Goal: Task Accomplishment & Management: Manage account settings

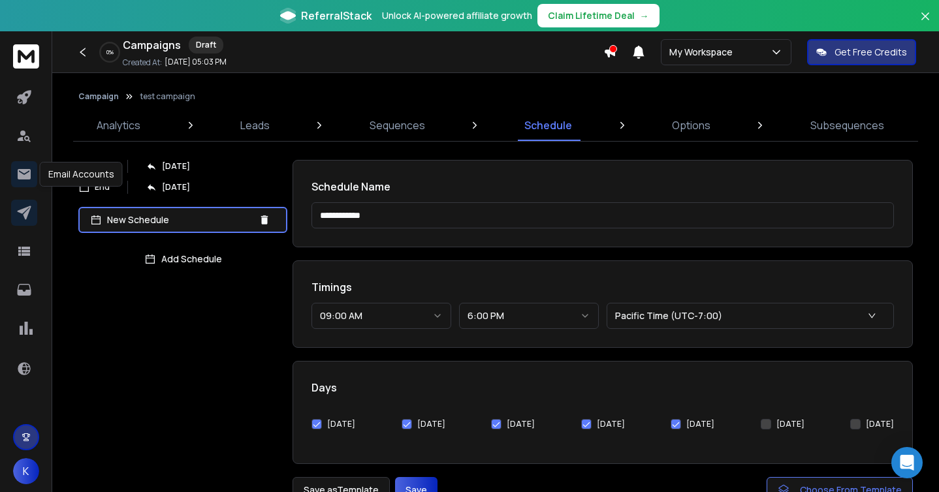
click at [26, 172] on icon at bounding box center [24, 174] width 16 height 16
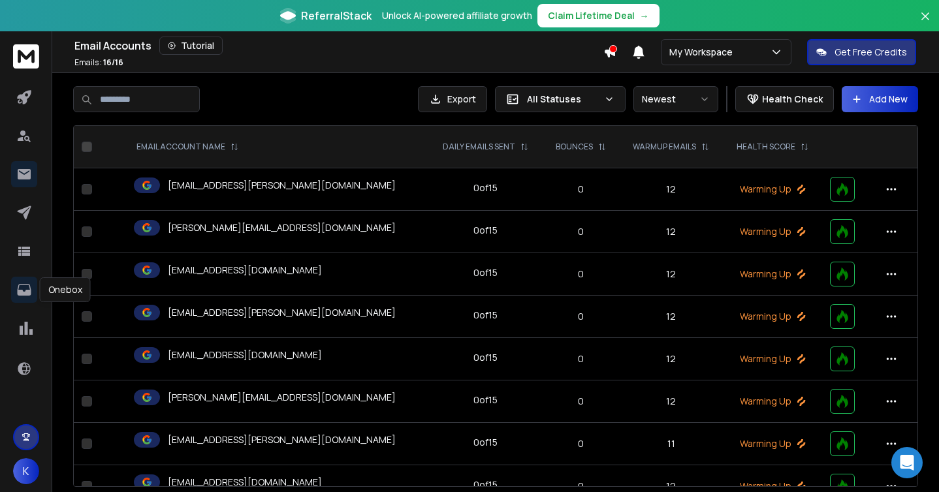
click at [25, 288] on icon at bounding box center [24, 290] width 16 height 16
click at [27, 292] on icon at bounding box center [24, 290] width 14 height 12
click at [22, 330] on icon at bounding box center [26, 328] width 13 height 13
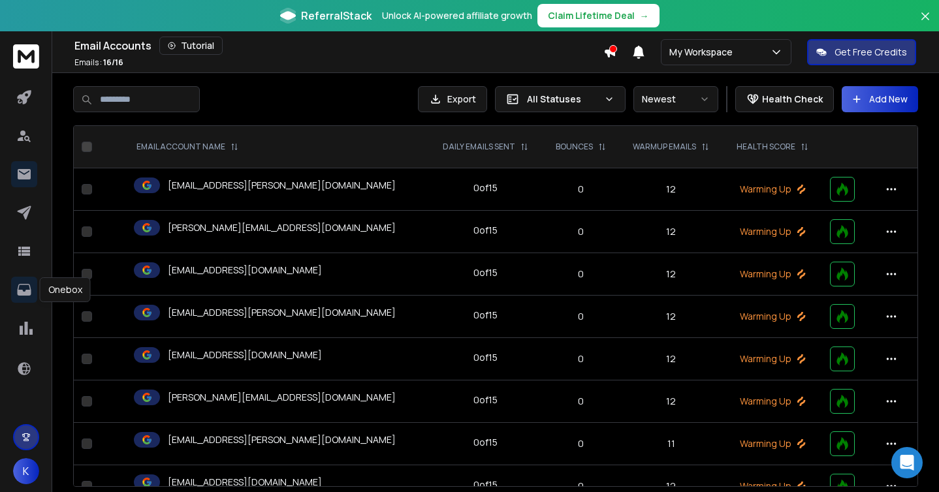
click at [22, 299] on link at bounding box center [24, 290] width 26 height 26
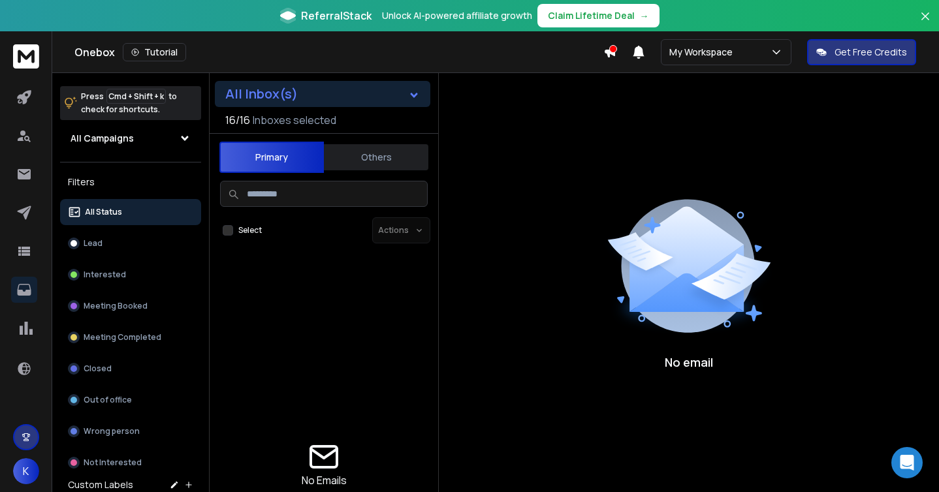
click at [414, 94] on icon at bounding box center [414, 95] width 12 height 12
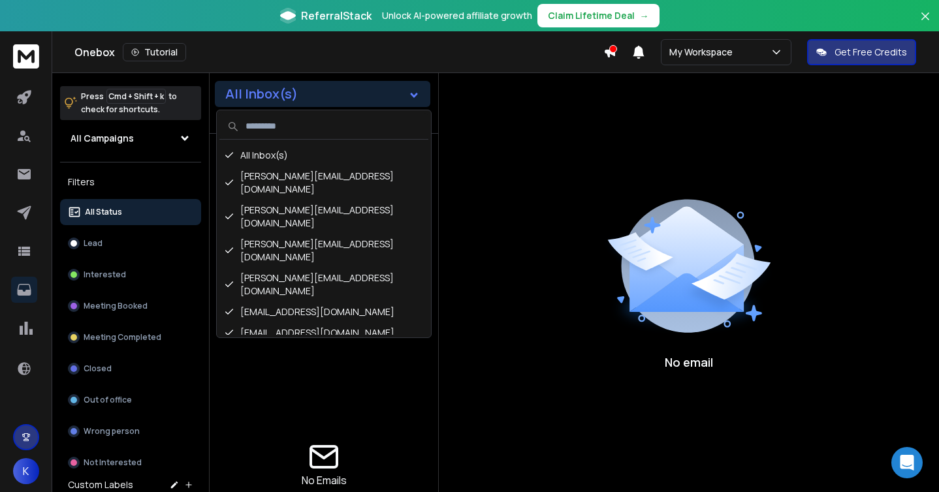
click at [415, 95] on icon at bounding box center [413, 95] width 7 height 5
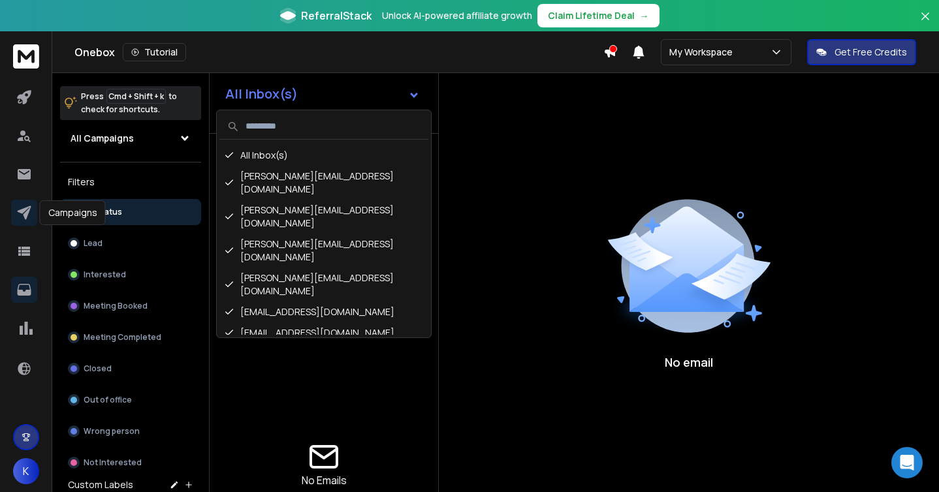
click at [29, 215] on icon at bounding box center [24, 213] width 16 height 16
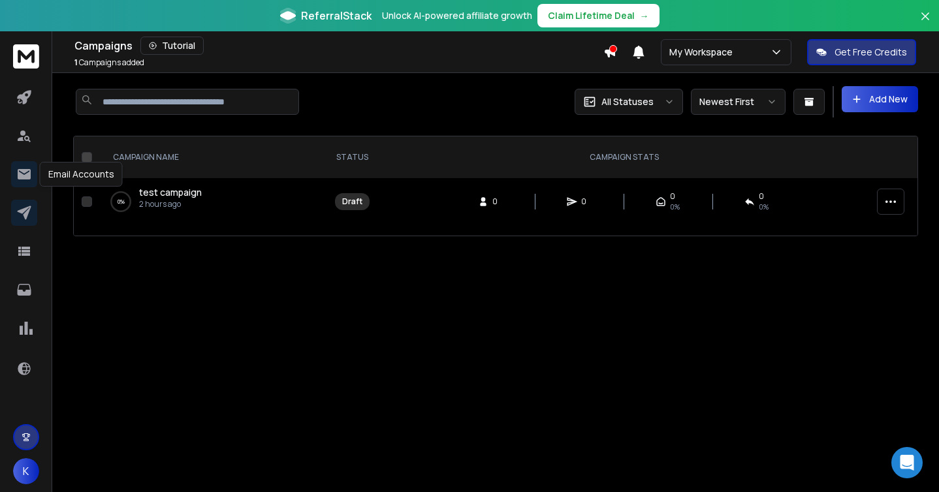
click at [31, 172] on icon at bounding box center [24, 174] width 16 height 16
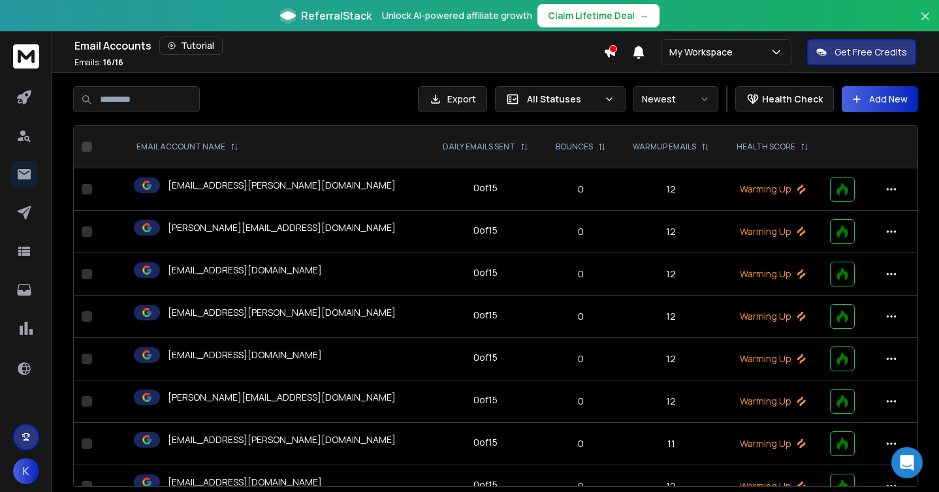
click at [887, 97] on button "Add New" at bounding box center [879, 99] width 76 height 26
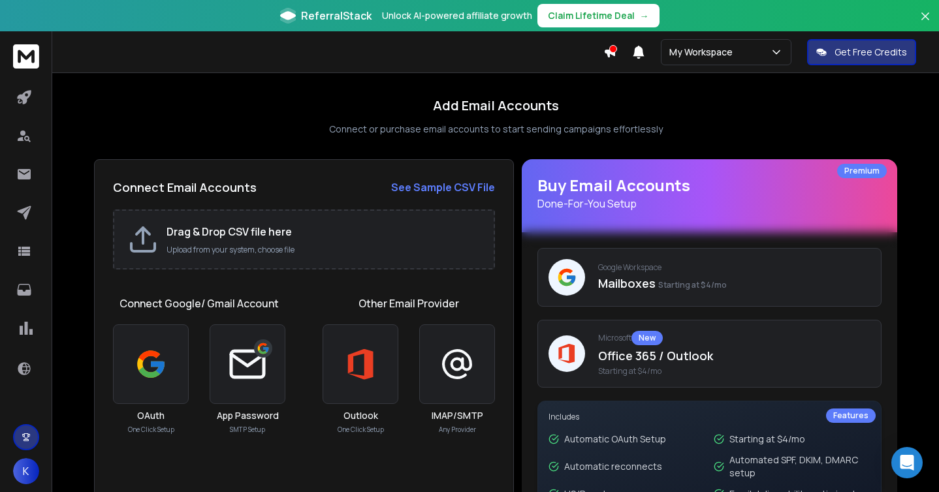
click at [157, 364] on icon at bounding box center [158, 368] width 14 height 13
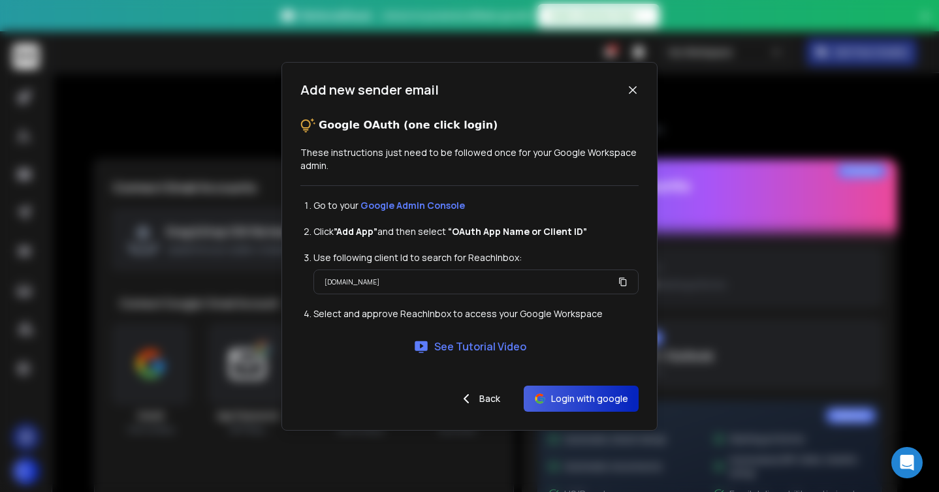
click at [567, 397] on button "Login with google" at bounding box center [581, 399] width 115 height 26
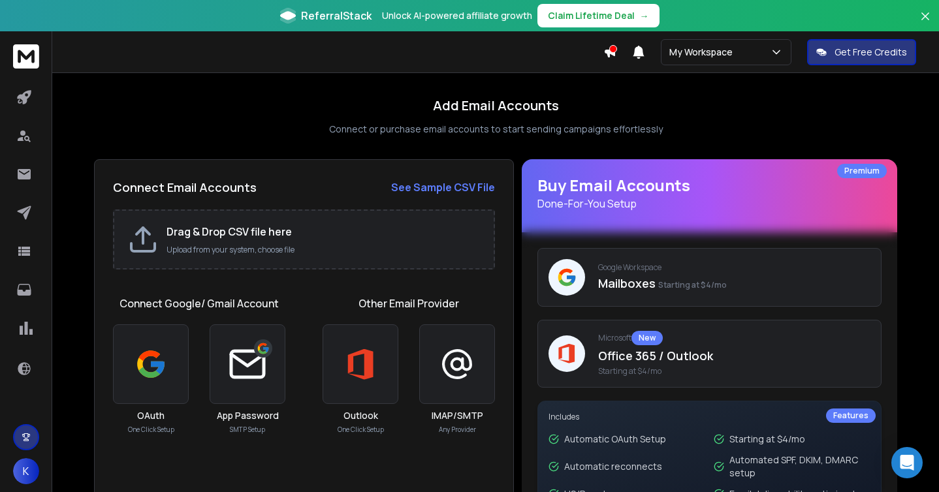
click at [156, 382] on icon at bounding box center [150, 364] width 33 height 39
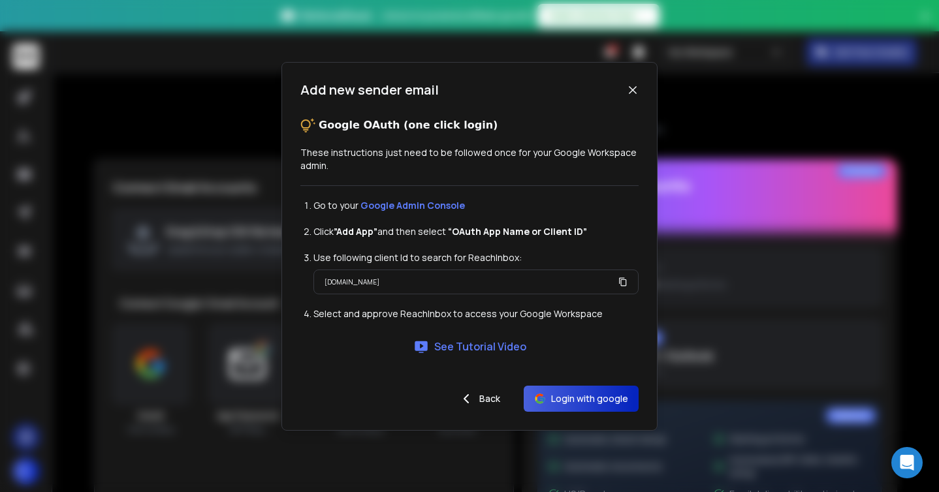
click at [448, 210] on link "Google Admin Console" at bounding box center [412, 205] width 104 height 12
drag, startPoint x: 453, startPoint y: 232, endPoint x: 537, endPoint y: 249, distance: 85.3
click at [537, 249] on ul "Go to your Google Admin Console Click ”Add App” and then select “OAuth App Name…" at bounding box center [475, 259] width 325 height 121
click at [623, 281] on icon at bounding box center [622, 281] width 9 height 9
click at [622, 283] on icon at bounding box center [622, 281] width 9 height 9
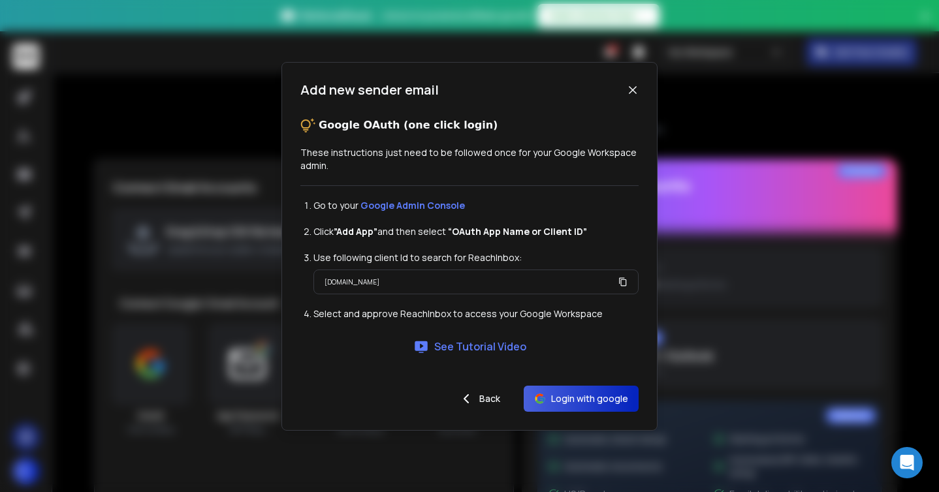
click at [605, 399] on button "Login with google" at bounding box center [581, 399] width 115 height 26
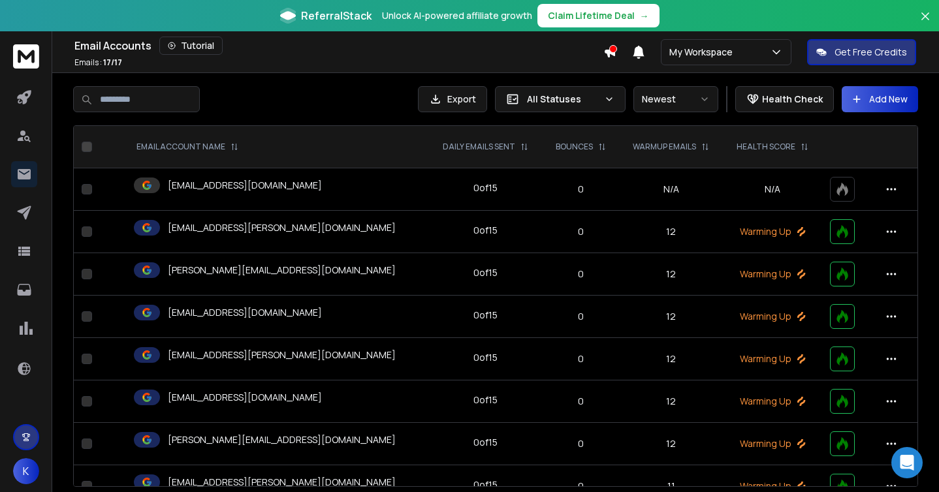
click at [836, 193] on icon at bounding box center [842, 189] width 13 height 13
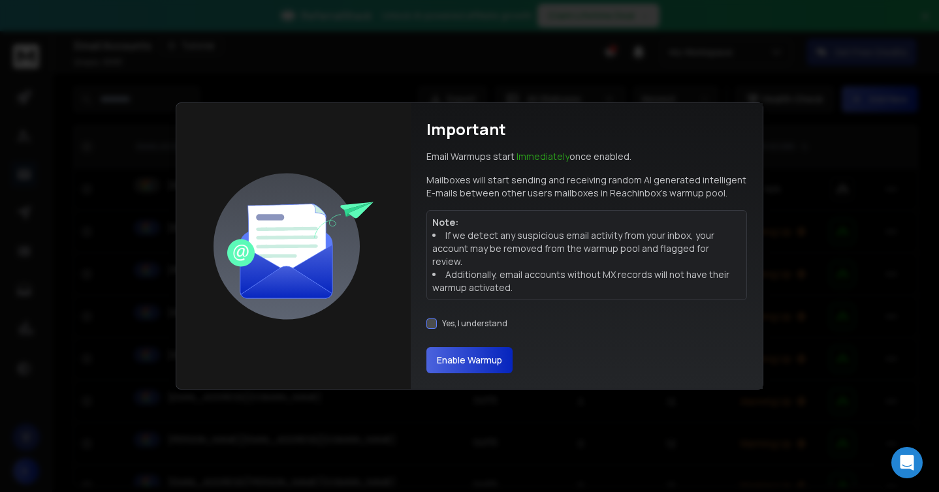
click at [431, 321] on button "Yes, I understand" at bounding box center [431, 324] width 10 height 10
click at [454, 353] on button "Enable Warmup" at bounding box center [469, 360] width 86 height 26
